Goal: Task Accomplishment & Management: Manage account settings

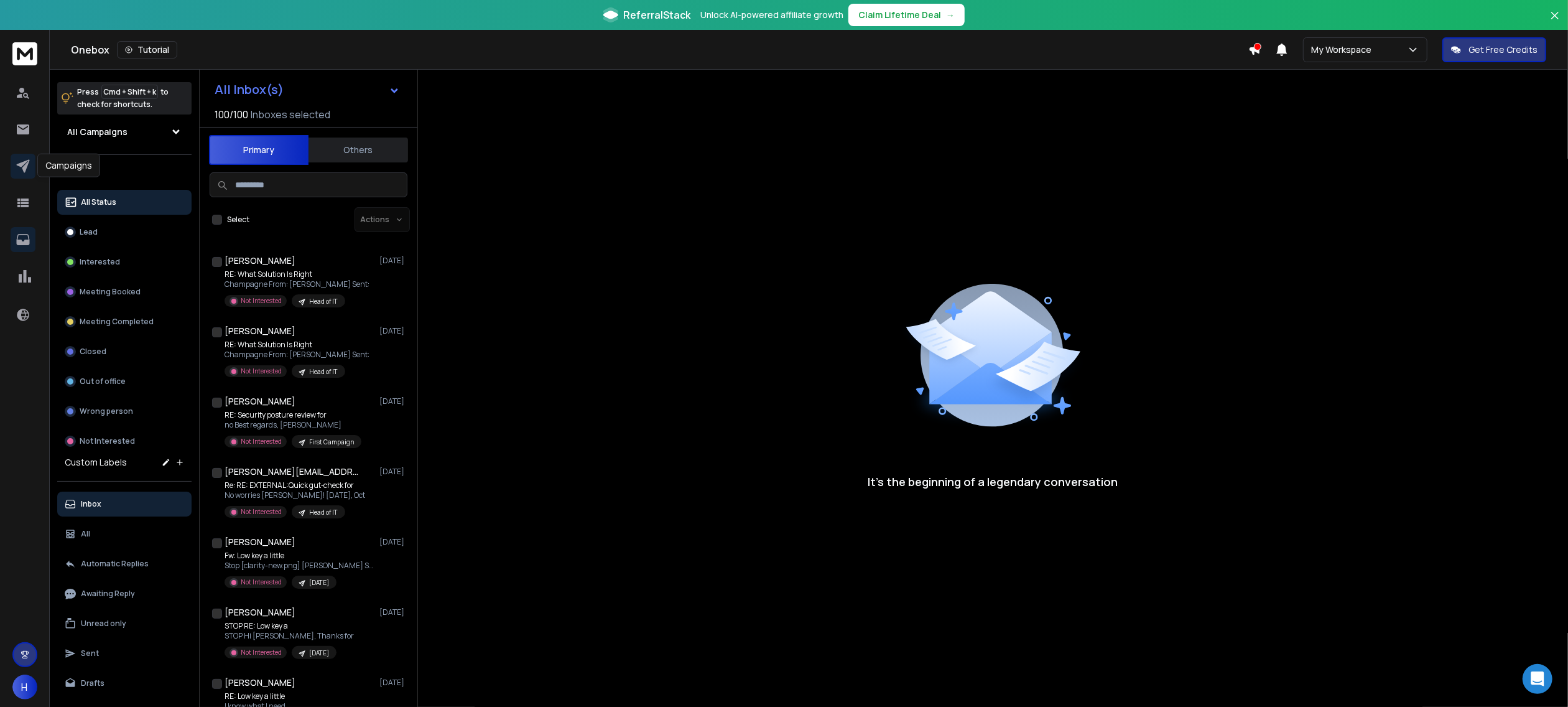
click at [23, 170] on icon at bounding box center [23, 166] width 15 height 15
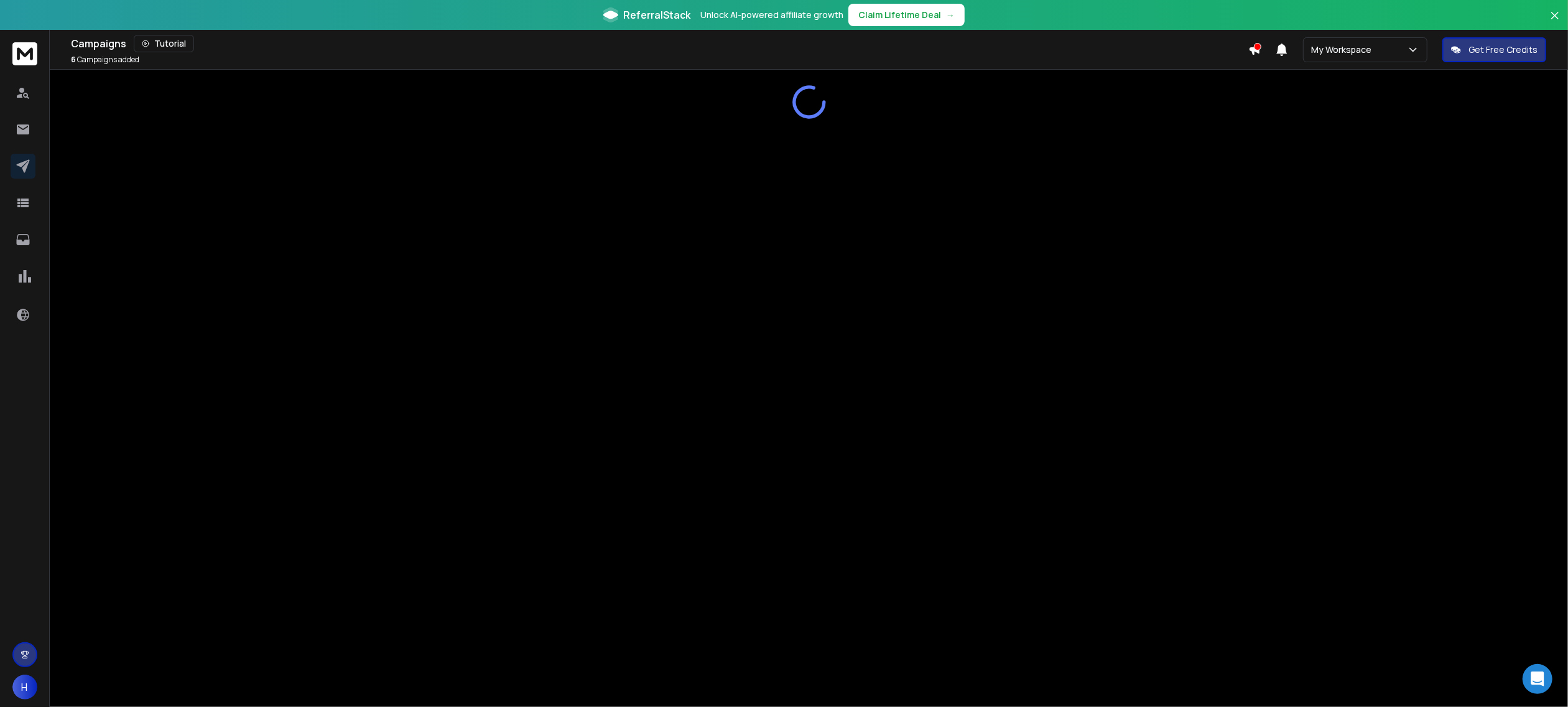
click at [312, 45] on div "Campaigns Tutorial" at bounding box center [660, 44] width 1178 height 18
click at [315, 55] on div "6 Campaigns added" at bounding box center [660, 60] width 1178 height 10
click at [963, 55] on div "6 Campaigns added" at bounding box center [660, 60] width 1178 height 10
click at [994, 51] on div "Campaigns Tutorial" at bounding box center [660, 44] width 1178 height 18
click at [990, 57] on div "6 Campaigns added" at bounding box center [660, 60] width 1178 height 10
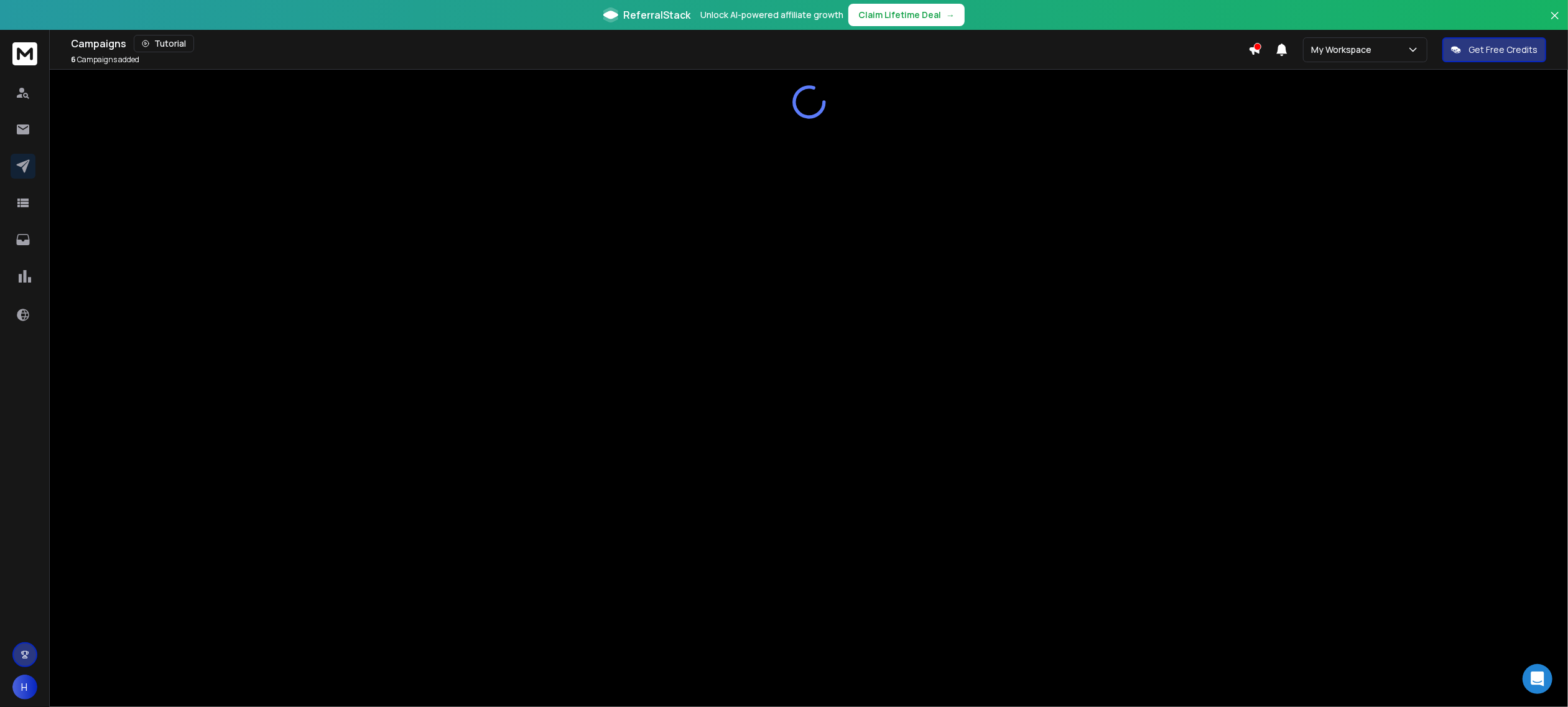
drag, startPoint x: 811, startPoint y: 56, endPoint x: 715, endPoint y: 59, distance: 96.0
click at [810, 57] on div "6 Campaigns added" at bounding box center [660, 60] width 1178 height 10
drag, startPoint x: 715, startPoint y: 59, endPoint x: 590, endPoint y: 57, distance: 125.0
click at [714, 59] on div "6 Campaigns added" at bounding box center [660, 60] width 1178 height 10
drag, startPoint x: 589, startPoint y: 57, endPoint x: 577, endPoint y: 58, distance: 12.0
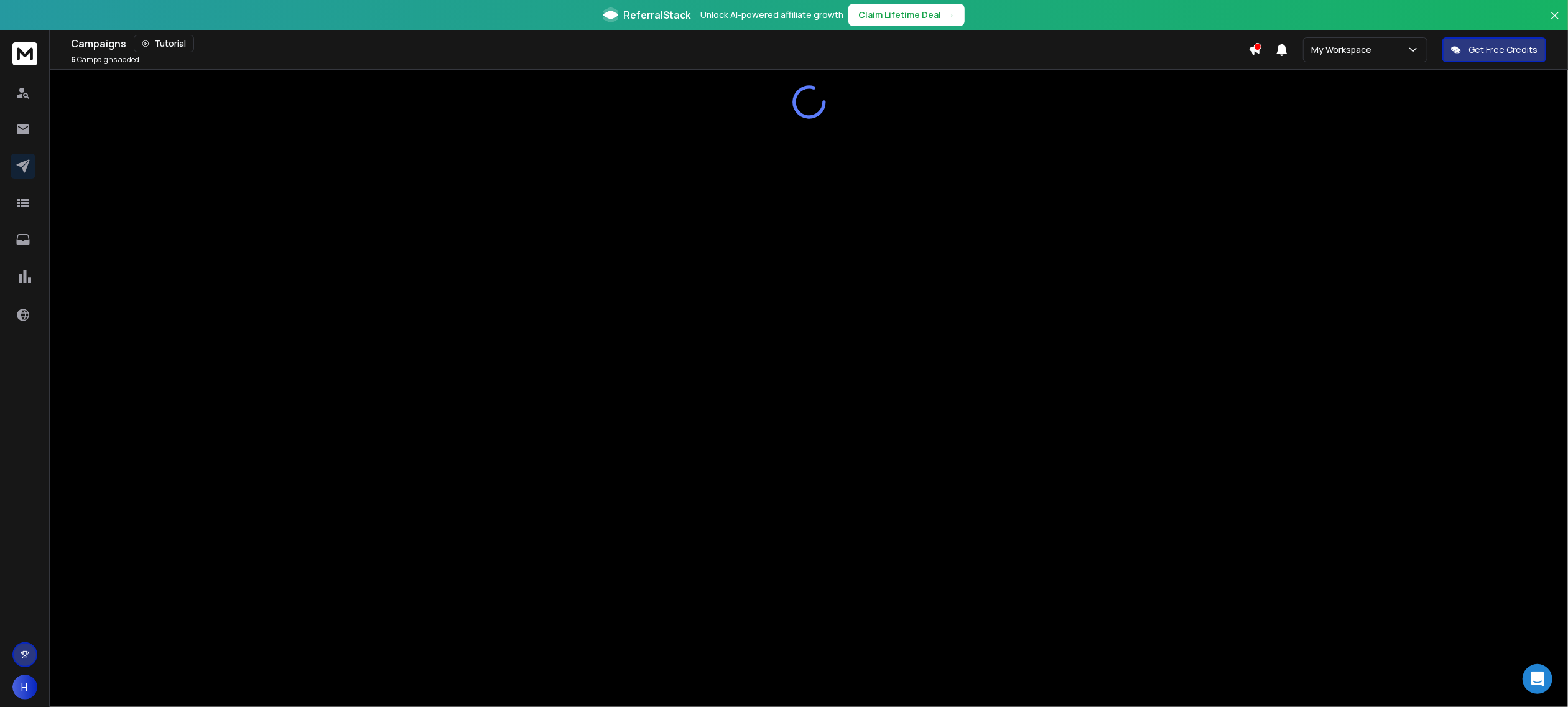
click at [589, 57] on div "6 Campaigns added" at bounding box center [660, 60] width 1178 height 10
click at [449, 55] on div "6 Campaigns added" at bounding box center [660, 60] width 1178 height 10
drag, startPoint x: 998, startPoint y: 58, endPoint x: 1064, endPoint y: 8, distance: 82.8
click at [998, 58] on div "Campaigns added" at bounding box center [660, 60] width 1178 height 10
click at [505, 55] on div "Campaigns added" at bounding box center [660, 60] width 1178 height 10
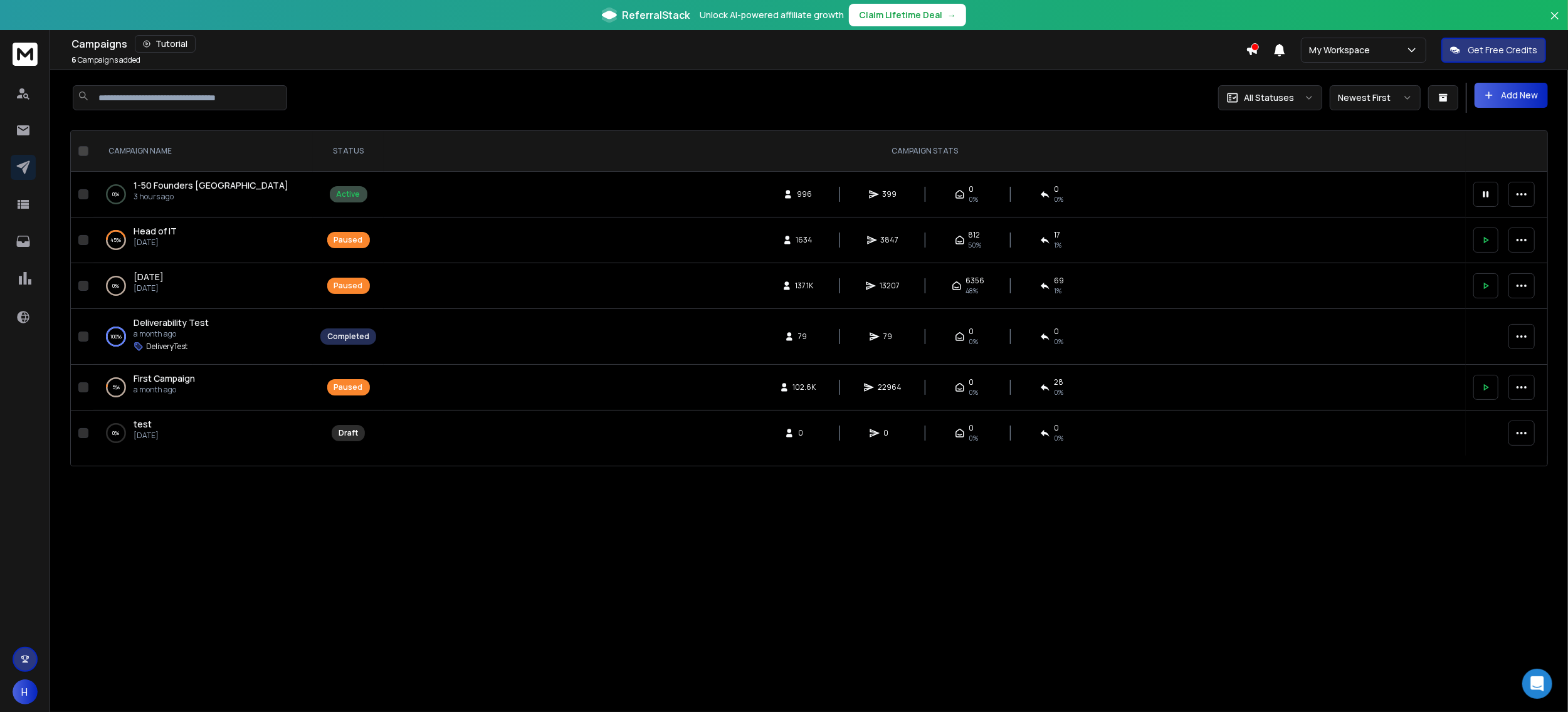
click at [546, 201] on div "996 399 0 0% 0 0 %" at bounding box center [924, 195] width 1066 height 20
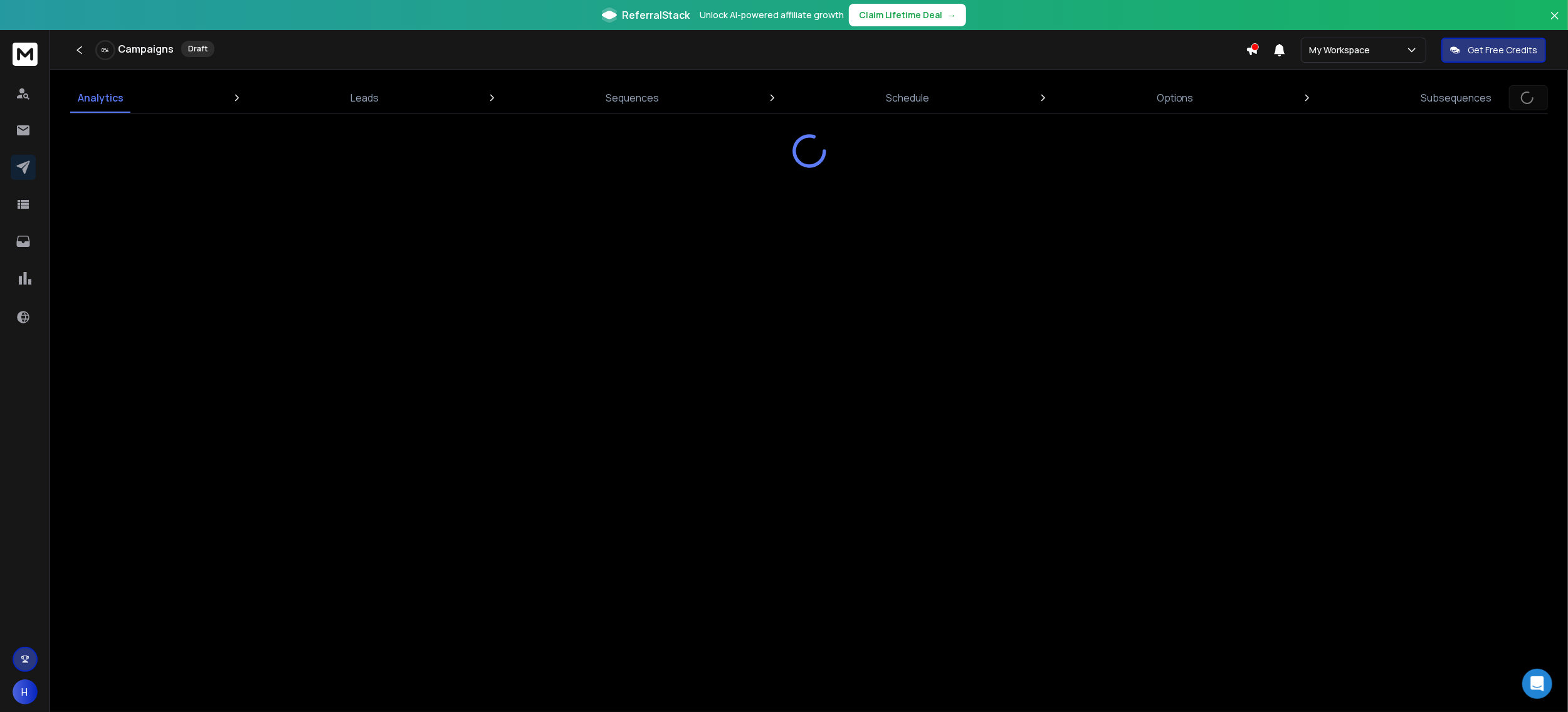
click at [1084, 17] on div "ReferralStack Unlock AI-powered affiliate growth Lifetime Deals available! Clai…" at bounding box center [784, 15] width 1568 height 30
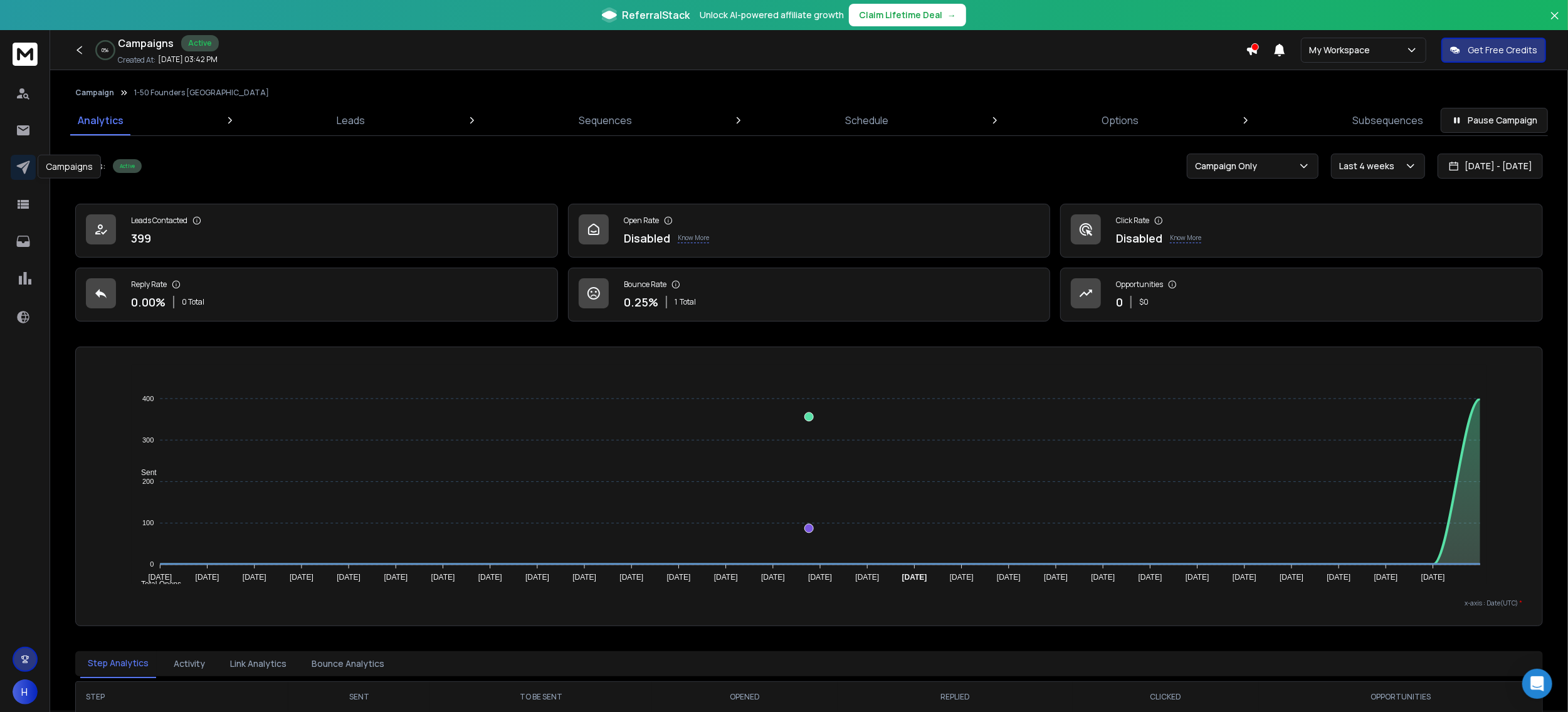
click at [20, 169] on icon at bounding box center [23, 167] width 15 height 15
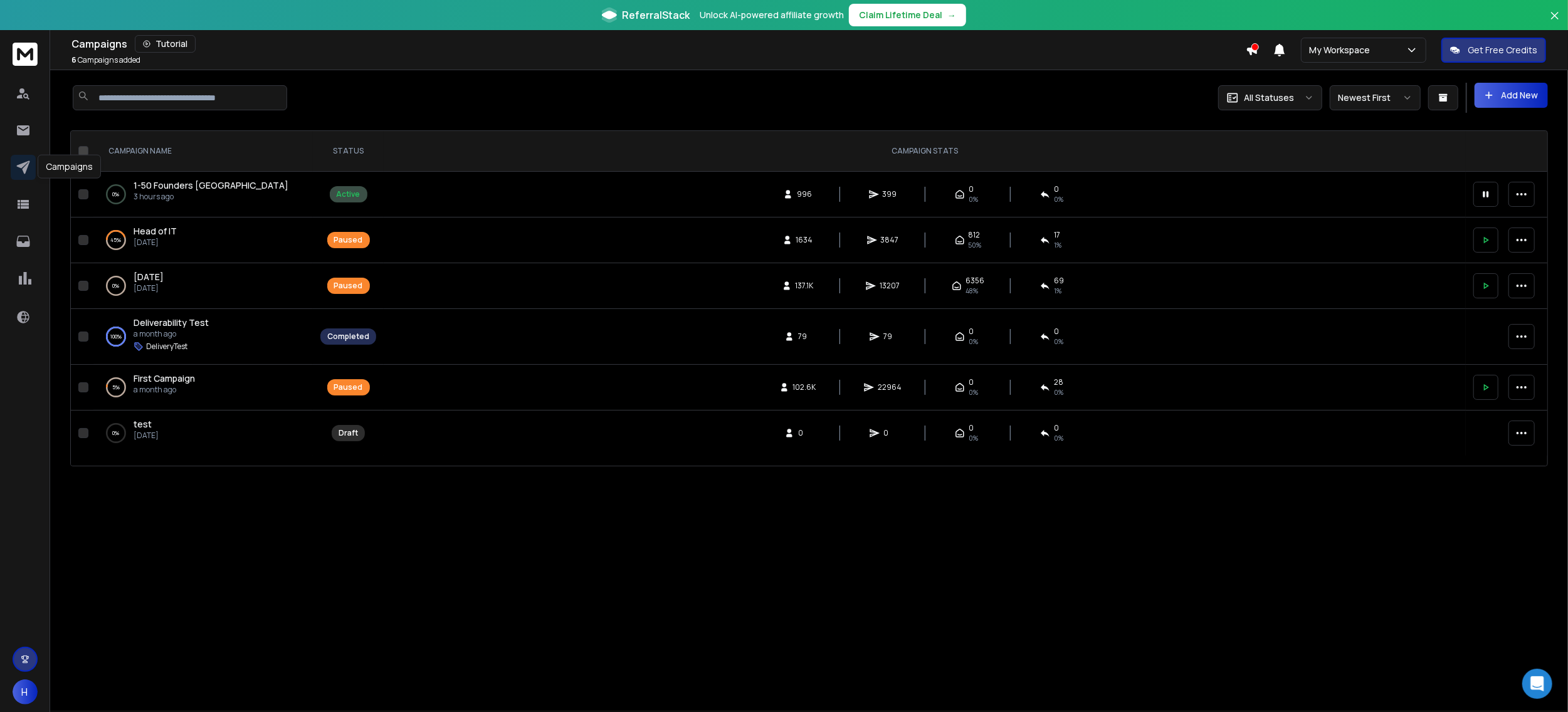
click at [400, 78] on div "Campaigns 6 Campaigns Added All Statuses Newest First Add New CAMPAIGN NAME STA…" at bounding box center [809, 438] width 1518 height 738
